Goal: Task Accomplishment & Management: Complete application form

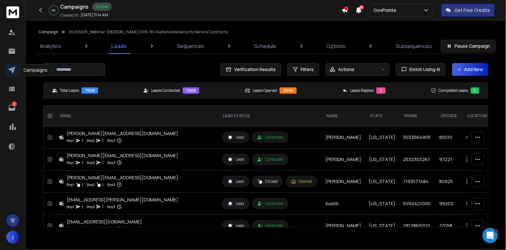
click at [51, 33] on button "Campaign" at bounding box center [48, 31] width 20 height 5
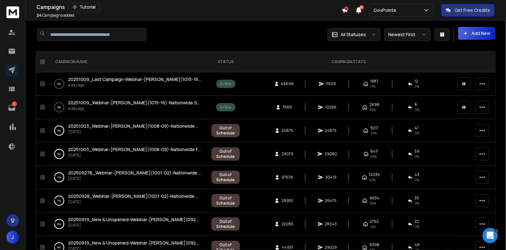
click at [109, 103] on span "20251009_Webinar-[PERSON_NAME](1015-16)-Nationwide Security Service Contracts" at bounding box center [159, 102] width 183 height 6
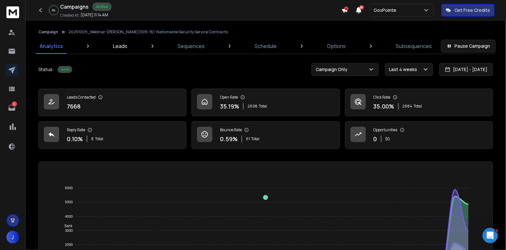
click at [119, 46] on p "Leads" at bounding box center [120, 46] width 14 height 8
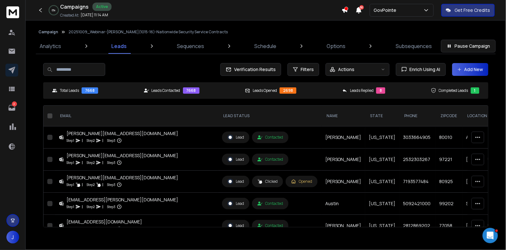
click at [463, 70] on button "Add New" at bounding box center [470, 69] width 36 height 13
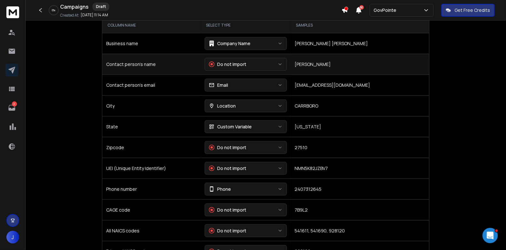
scroll to position [116, 0]
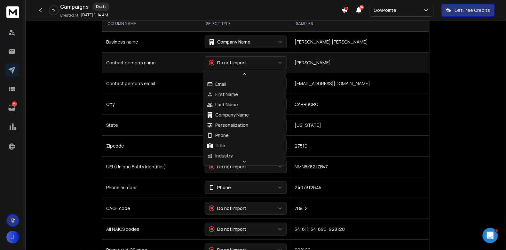
click at [225, 61] on div "Do not import" at bounding box center [227, 62] width 37 height 6
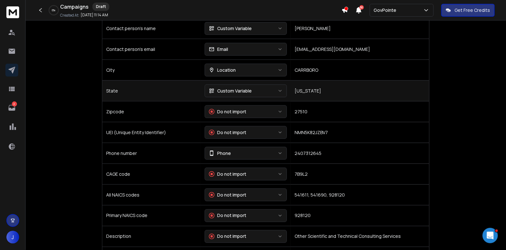
scroll to position [155, 0]
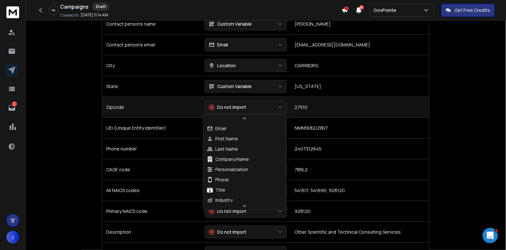
click at [239, 108] on div "Do not import" at bounding box center [227, 107] width 37 height 6
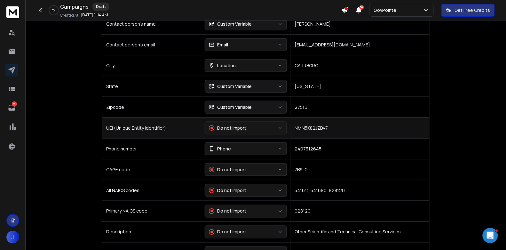
click at [227, 129] on div "Do not import" at bounding box center [227, 128] width 37 height 6
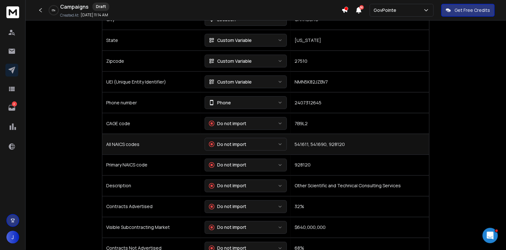
scroll to position [205, 0]
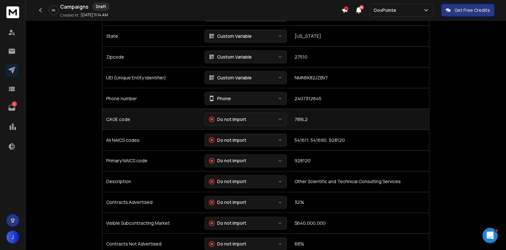
click at [213, 122] on button "Do not import" at bounding box center [246, 119] width 82 height 13
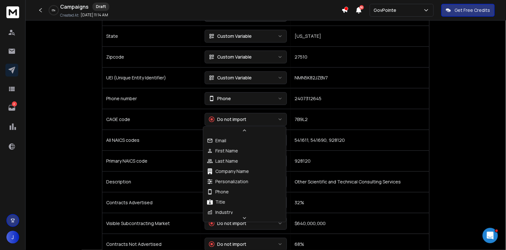
scroll to position [64, 0]
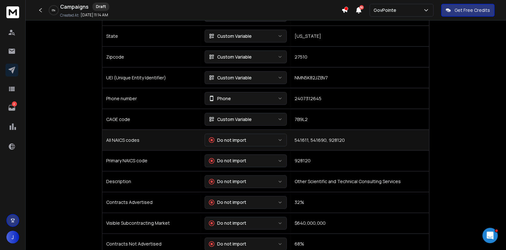
click at [217, 139] on div "Do not import" at bounding box center [227, 140] width 37 height 6
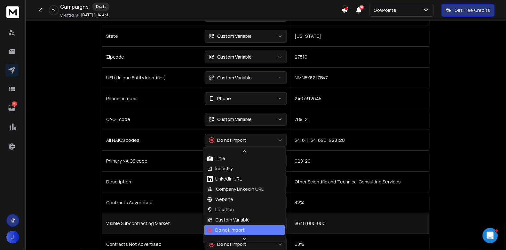
drag, startPoint x: 240, startPoint y: 217, endPoint x: 237, endPoint y: 214, distance: 3.6
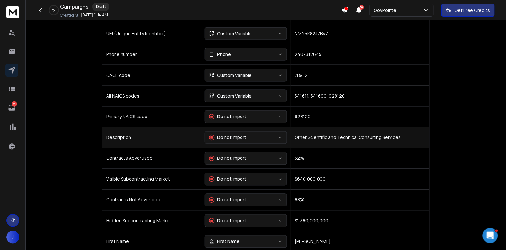
scroll to position [252, 0]
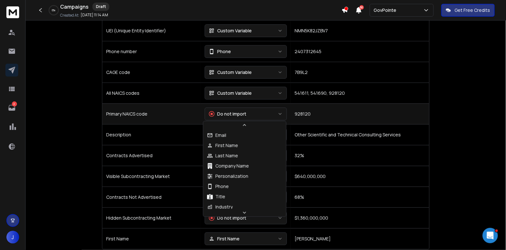
click at [229, 113] on div "Do not import" at bounding box center [227, 114] width 37 height 6
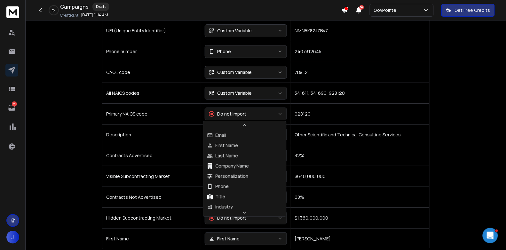
scroll to position [64, 0]
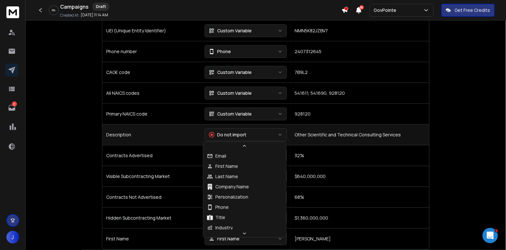
click at [228, 139] on button "Do not import" at bounding box center [246, 134] width 82 height 13
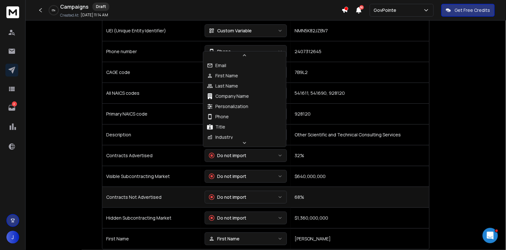
click at [231, 154] on div "Do not import" at bounding box center [227, 155] width 37 height 6
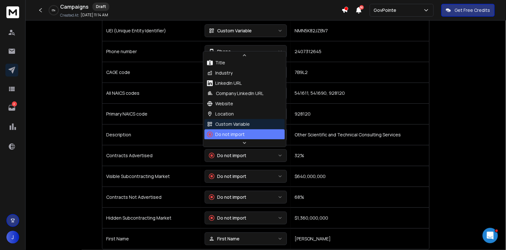
scroll to position [58, 0]
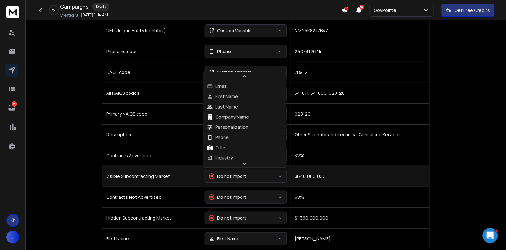
click at [228, 178] on div "Do not import" at bounding box center [227, 176] width 37 height 6
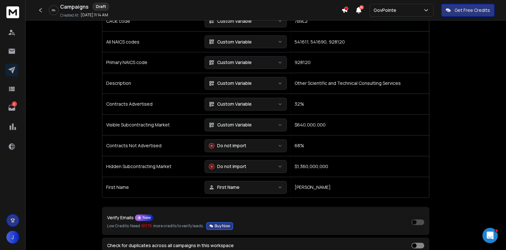
scroll to position [304, 0]
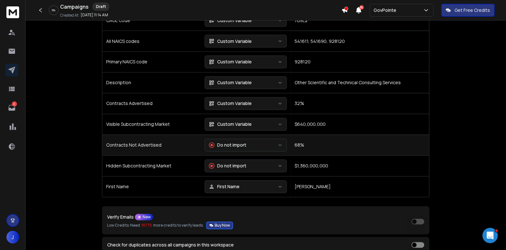
click at [230, 148] on button "Do not import" at bounding box center [246, 145] width 82 height 13
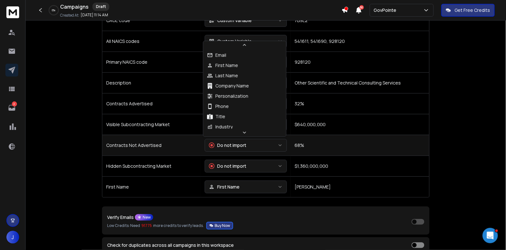
scroll to position [64, 0]
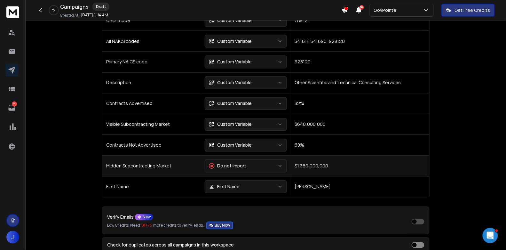
click at [228, 164] on div "Do not import" at bounding box center [227, 166] width 37 height 6
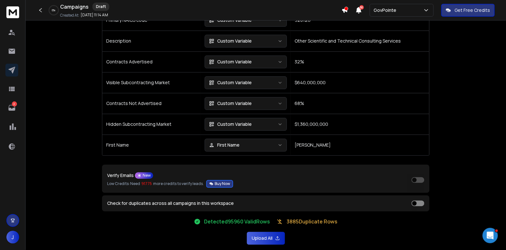
scroll to position [349, 0]
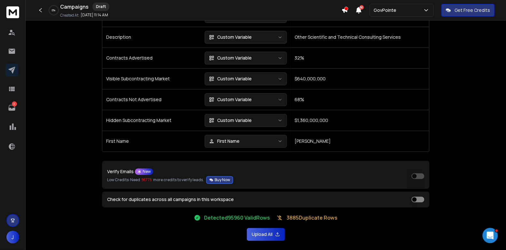
click at [418, 199] on button "Check for duplicates across all campaigns in this workspace" at bounding box center [417, 199] width 13 height 6
type button "on"
click at [271, 233] on button "Upload All" at bounding box center [266, 234] width 38 height 13
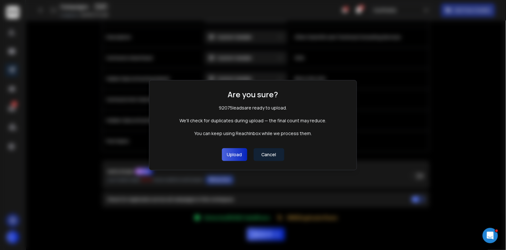
click at [233, 157] on button "Upload" at bounding box center [234, 154] width 25 height 13
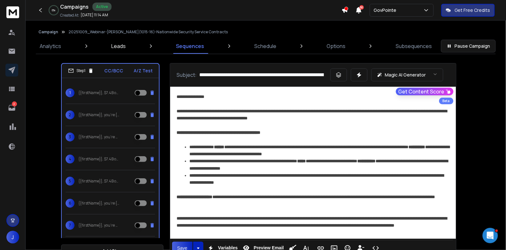
click at [119, 46] on p "Leads" at bounding box center [118, 46] width 14 height 8
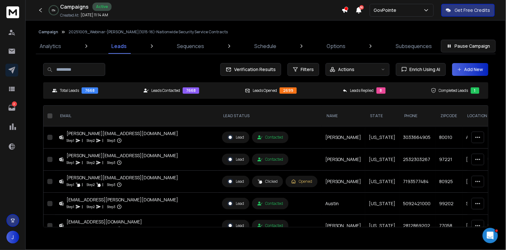
click at [50, 31] on button "Campaign" at bounding box center [48, 31] width 20 height 5
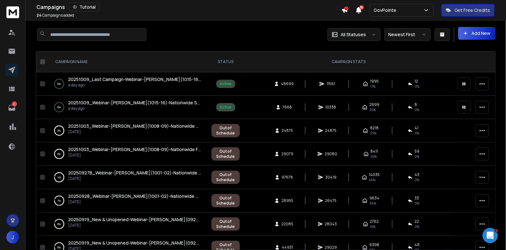
click at [123, 126] on span "20251003_Webinar-[PERSON_NAME](1008-09)-Nationwide Security Service Contracts" at bounding box center [160, 126] width 185 height 6
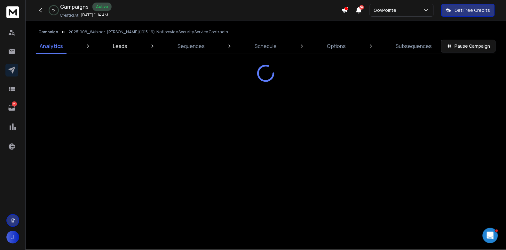
click at [124, 48] on p "Leads" at bounding box center [120, 46] width 14 height 8
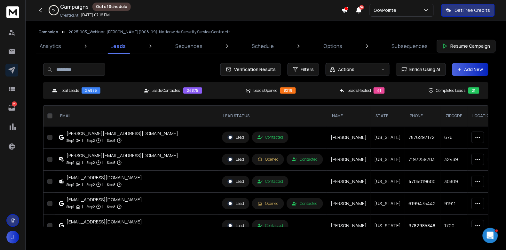
click at [475, 72] on button "Add New" at bounding box center [470, 69] width 36 height 13
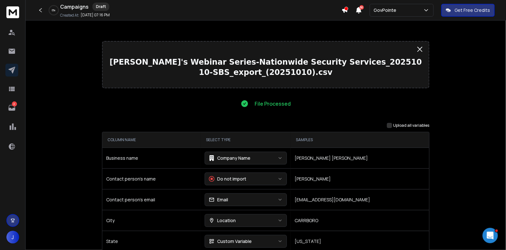
click at [41, 10] on icon at bounding box center [41, 10] width 6 height 6
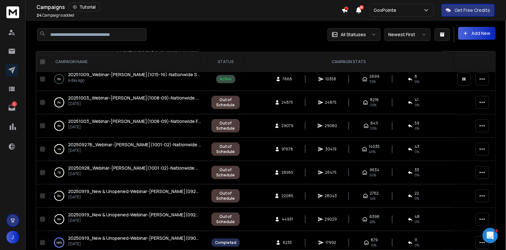
scroll to position [29, 0]
click at [158, 191] on span "20250919_New & Unopened-Webinar-[PERSON_NAME](0924-25)-Nationwide Marketing Sup…" at bounding box center [182, 190] width 228 height 6
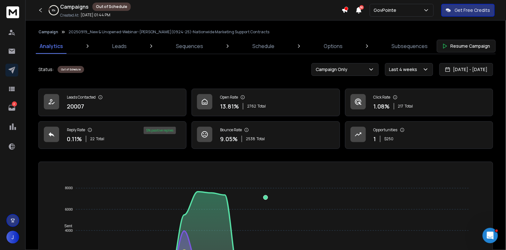
click at [45, 32] on button "Campaign" at bounding box center [48, 31] width 20 height 5
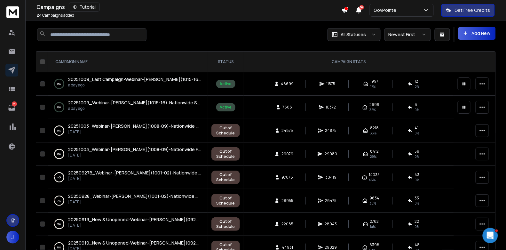
click at [131, 126] on span "20251003_Webinar-[PERSON_NAME](1008-09)-Nationwide Security Service Contracts" at bounding box center [160, 126] width 185 height 6
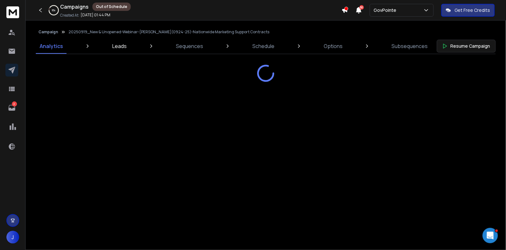
click at [121, 42] on link "Leads" at bounding box center [119, 45] width 22 height 15
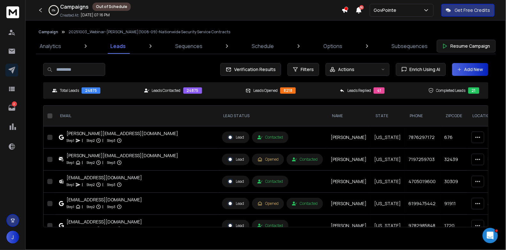
click at [472, 70] on button "Add New" at bounding box center [470, 69] width 36 height 13
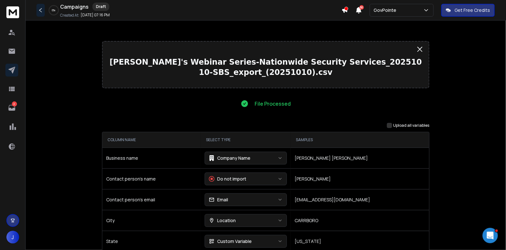
click at [41, 10] on icon at bounding box center [41, 10] width 6 height 6
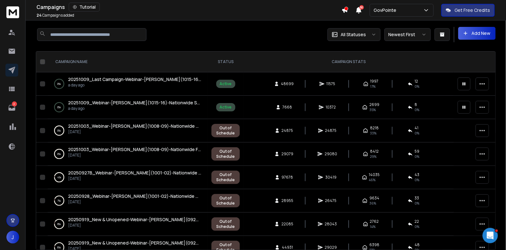
click at [182, 103] on span "20251009_Webinar-[PERSON_NAME](1015-16)-Nationwide Security Service Contracts" at bounding box center [159, 102] width 183 height 6
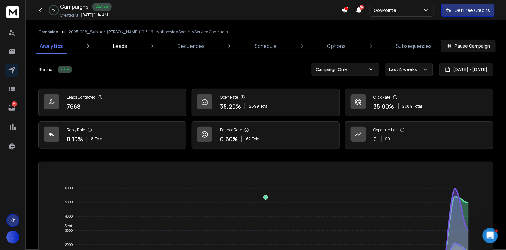
click at [123, 46] on p "Leads" at bounding box center [120, 46] width 14 height 8
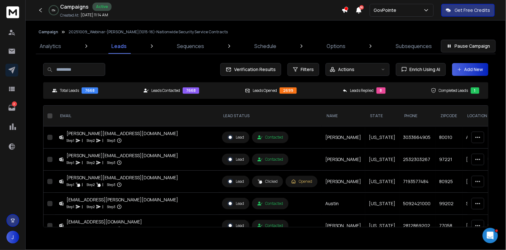
click at [480, 72] on button "Add New" at bounding box center [470, 69] width 36 height 13
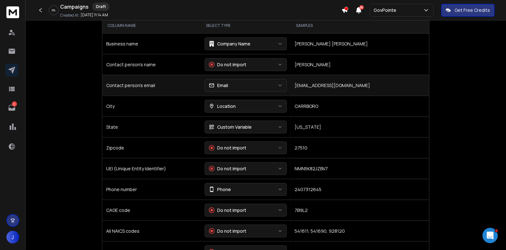
scroll to position [117, 0]
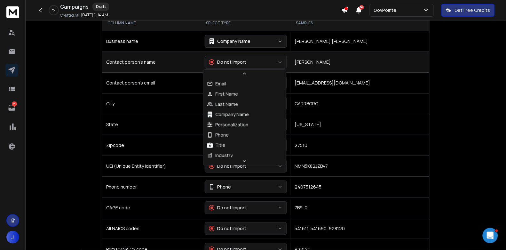
click at [243, 62] on div "Do not import" at bounding box center [227, 62] width 37 height 6
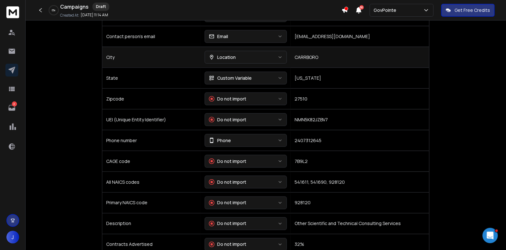
scroll to position [168, 0]
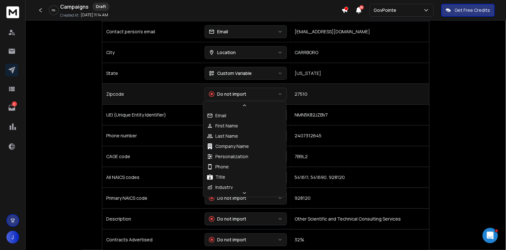
click at [229, 96] on div "Do not import" at bounding box center [227, 94] width 37 height 6
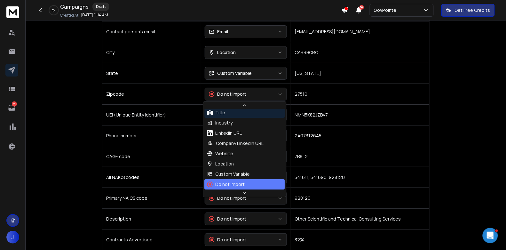
scroll to position [54, 0]
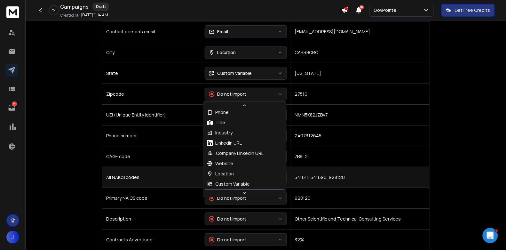
drag, startPoint x: 232, startPoint y: 174, endPoint x: 233, endPoint y: 184, distance: 9.6
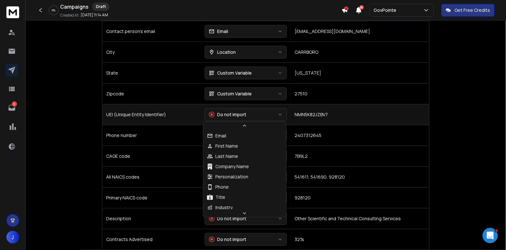
scroll to position [64, 0]
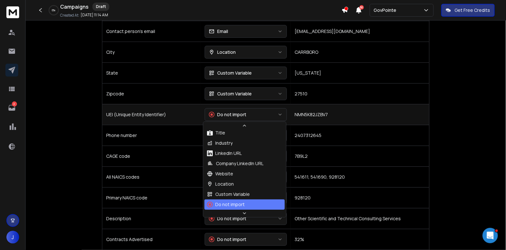
click at [223, 116] on div "Do not import" at bounding box center [227, 114] width 37 height 6
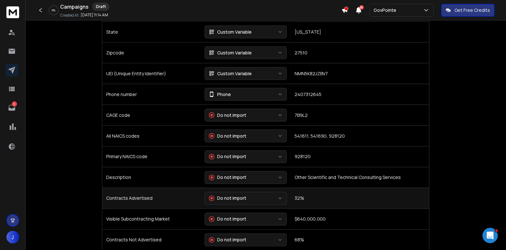
scroll to position [220, 0]
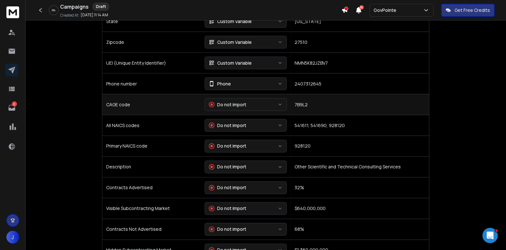
click at [227, 104] on div "Do not import" at bounding box center [227, 104] width 37 height 6
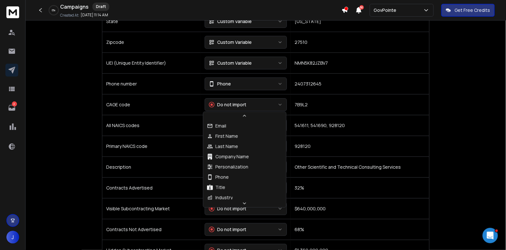
scroll to position [64, 0]
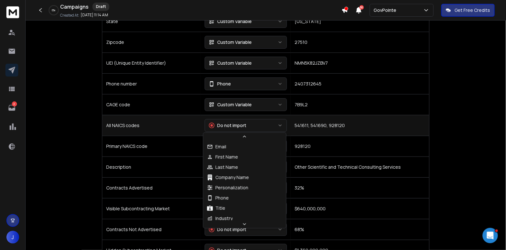
click at [223, 122] on div "Do not import" at bounding box center [227, 125] width 37 height 6
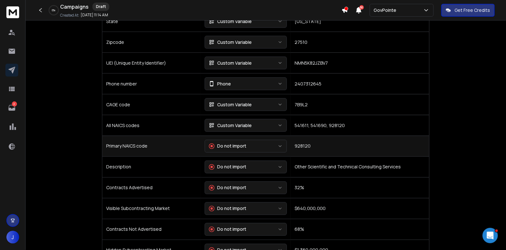
click at [230, 146] on div "Do not import" at bounding box center [227, 146] width 37 height 6
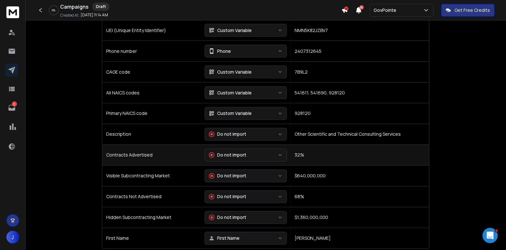
scroll to position [263, 0]
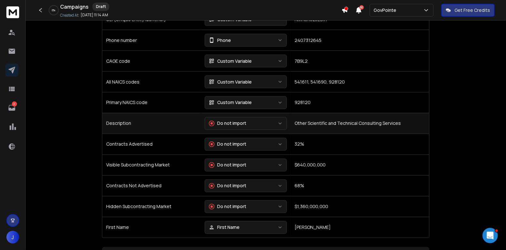
click at [235, 120] on div "Do not import" at bounding box center [227, 123] width 37 height 6
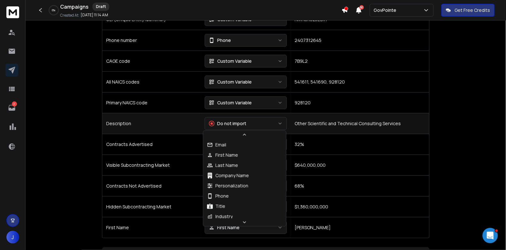
scroll to position [64, 0]
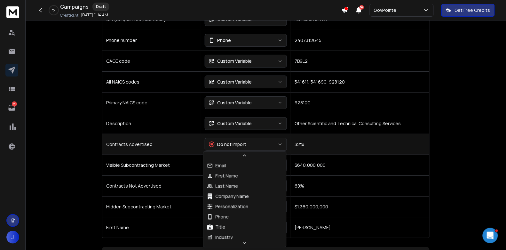
click at [235, 146] on div "Do not import" at bounding box center [227, 144] width 37 height 6
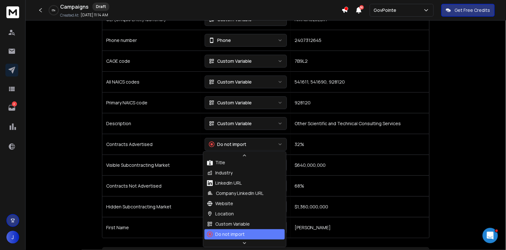
scroll to position [58, 0]
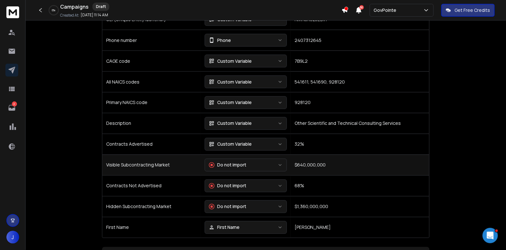
click at [225, 162] on div "Do not import" at bounding box center [227, 165] width 37 height 6
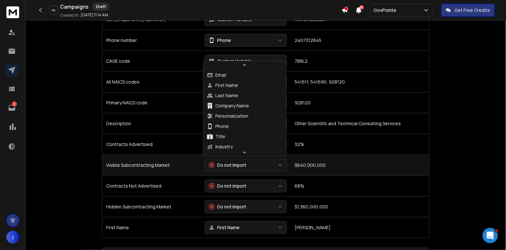
scroll to position [64, 0]
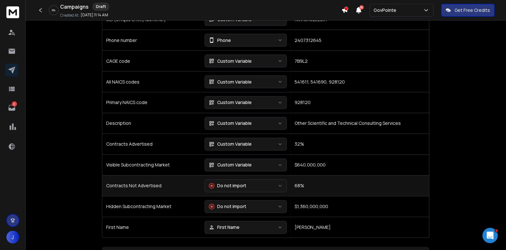
click at [228, 182] on div "Do not import" at bounding box center [227, 185] width 37 height 6
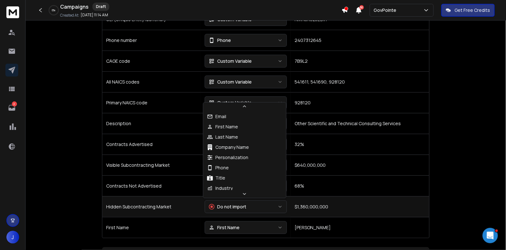
click at [229, 206] on div "Do not import" at bounding box center [227, 206] width 37 height 6
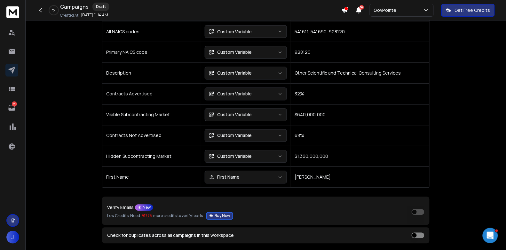
scroll to position [349, 0]
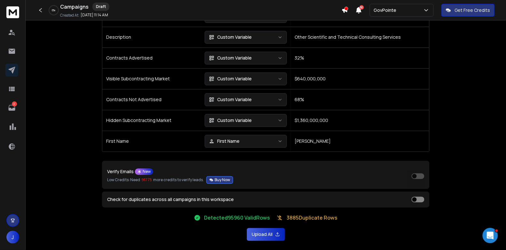
click at [261, 233] on button "Upload All" at bounding box center [266, 234] width 38 height 13
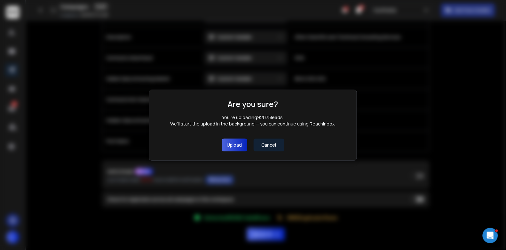
click at [236, 145] on button "Upload" at bounding box center [234, 144] width 25 height 13
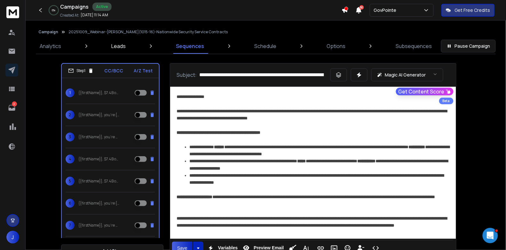
click at [117, 46] on p "Leads" at bounding box center [118, 46] width 14 height 8
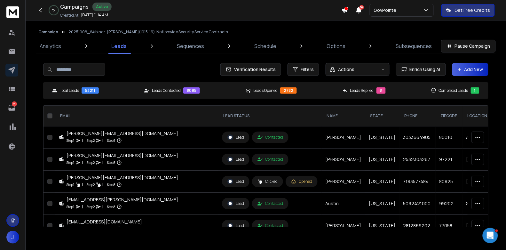
click at [40, 31] on button "Campaign" at bounding box center [48, 31] width 20 height 5
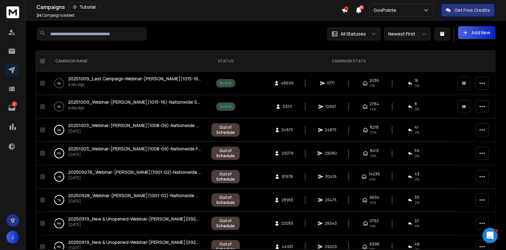
scroll to position [3, 0]
